Goal: Navigation & Orientation: Find specific page/section

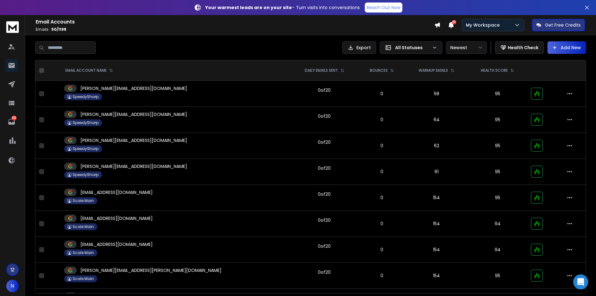
click at [507, 28] on button "My Workspace" at bounding box center [493, 25] width 63 height 13
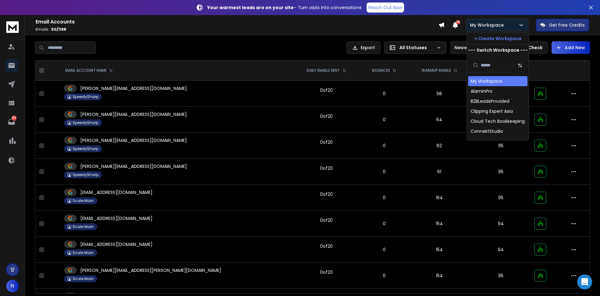
click at [505, 27] on p "My Workspace" at bounding box center [488, 25] width 36 height 6
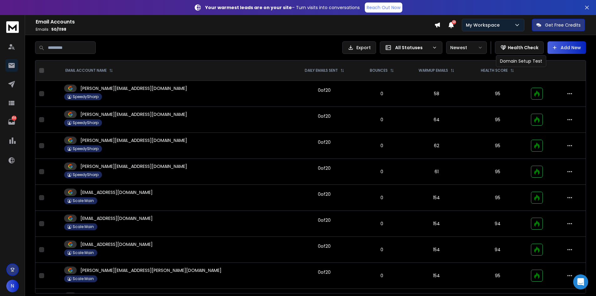
click at [495, 25] on p "My Workspace" at bounding box center [484, 25] width 36 height 6
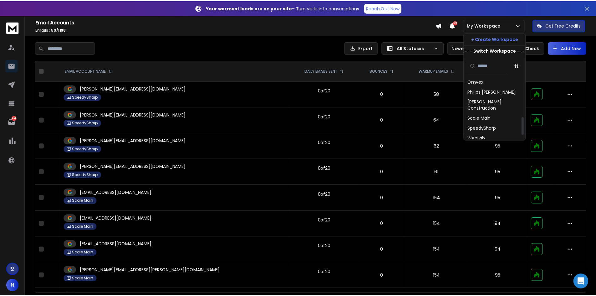
scroll to position [156, 0]
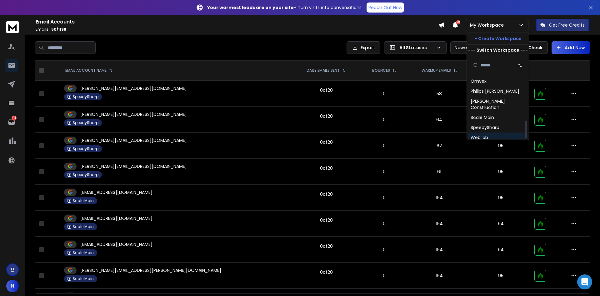
click at [487, 134] on div "WebLab" at bounding box center [480, 137] width 18 height 6
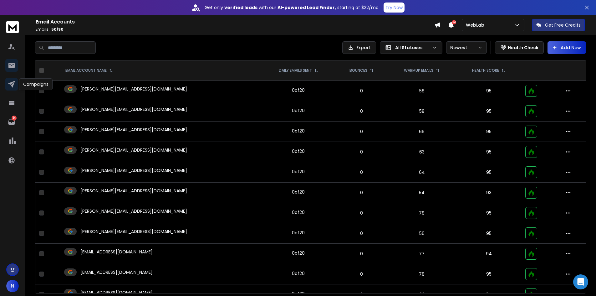
click at [12, 85] on icon at bounding box center [11, 84] width 7 height 7
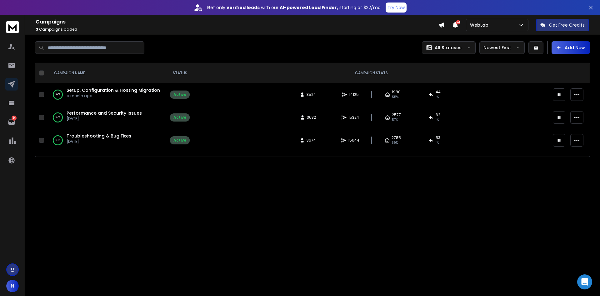
click at [213, 214] on div "Get only verified leads with our AI-powered Lead Finder, starting at $22/mo Try…" at bounding box center [300, 148] width 600 height 296
